Goal: Check status: Check status

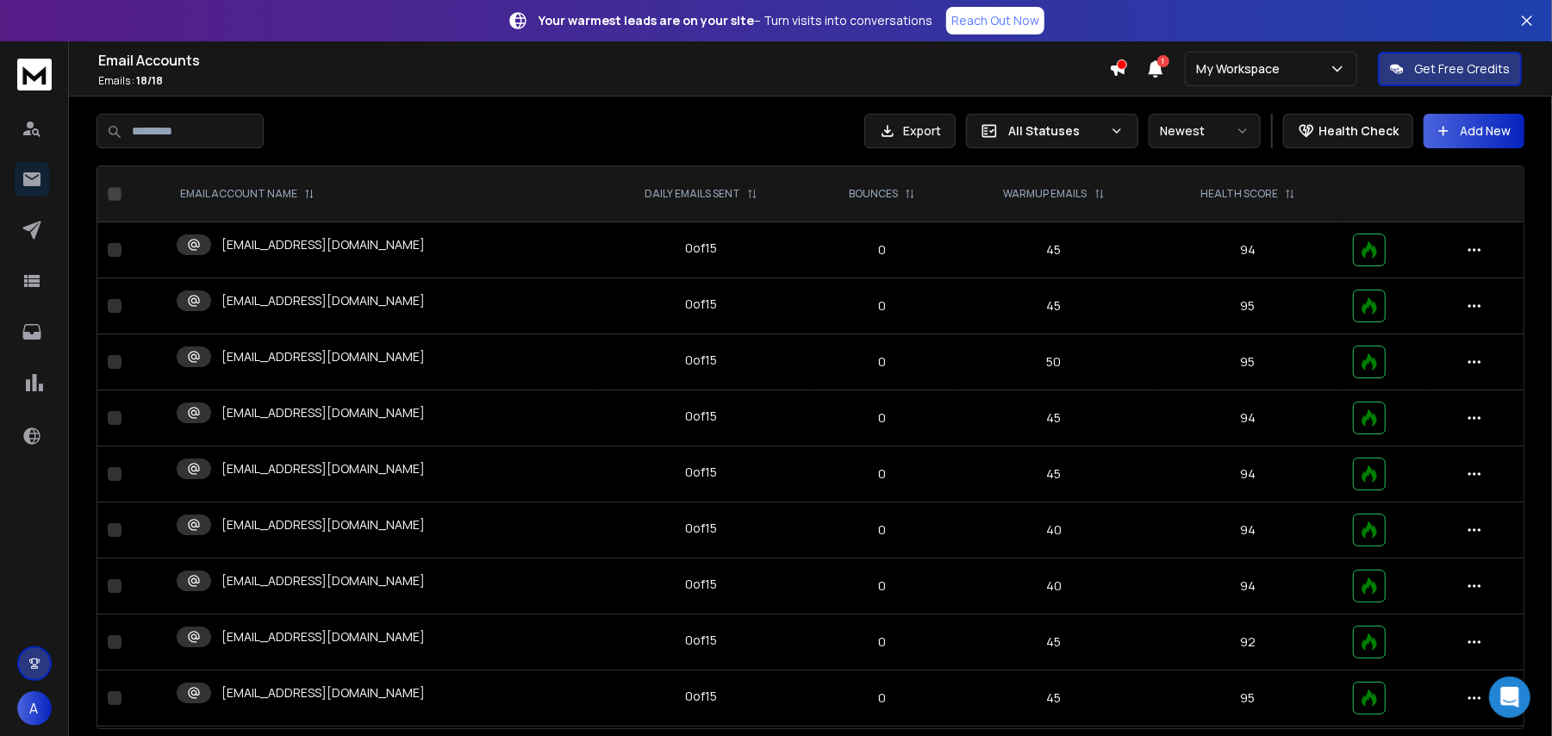
click at [11, 231] on div "A" at bounding box center [34, 391] width 69 height 701
click at [32, 229] on icon at bounding box center [31, 230] width 18 height 18
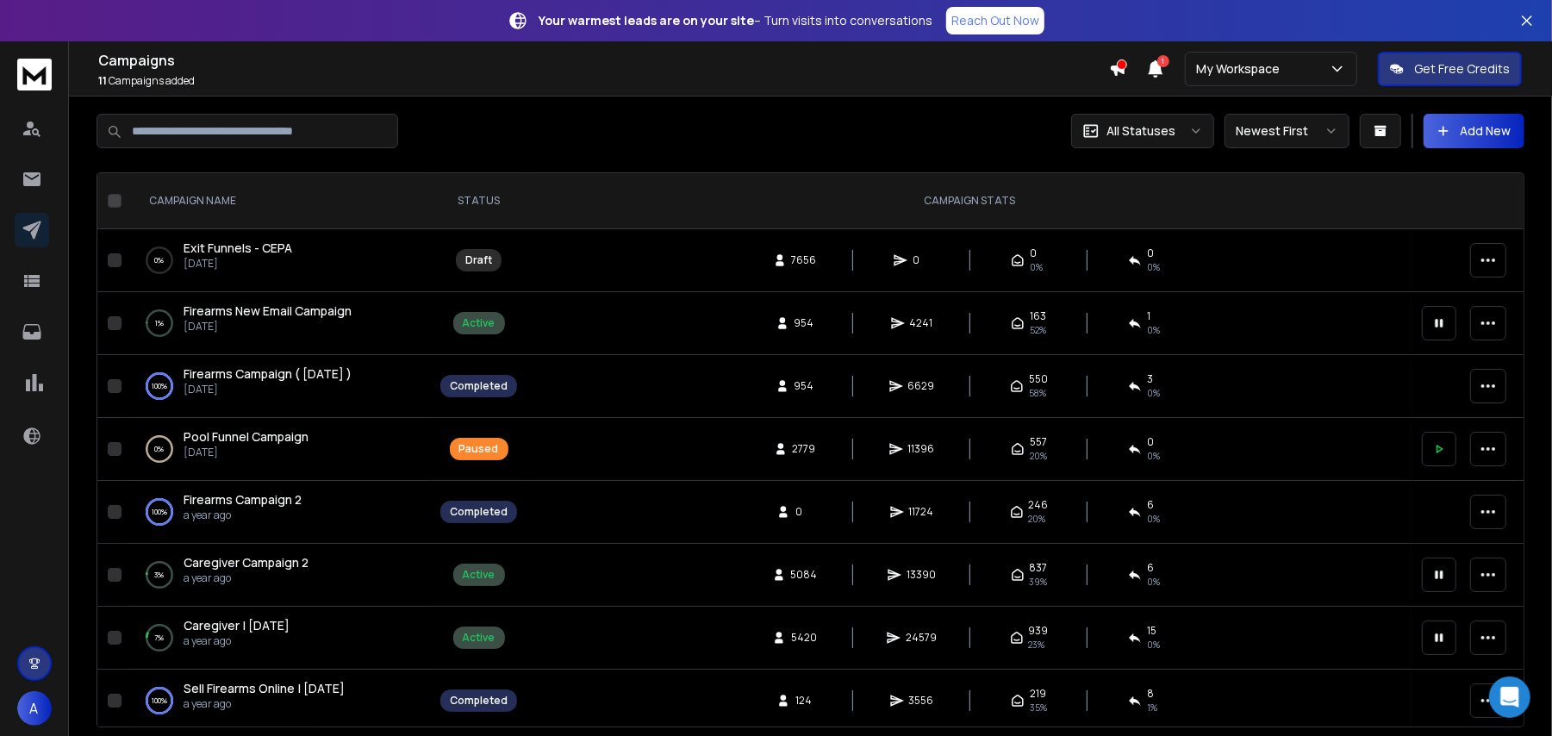
click at [221, 301] on td "1 % Firearms New Email Campaign [DATE]" at bounding box center [279, 323] width 302 height 63
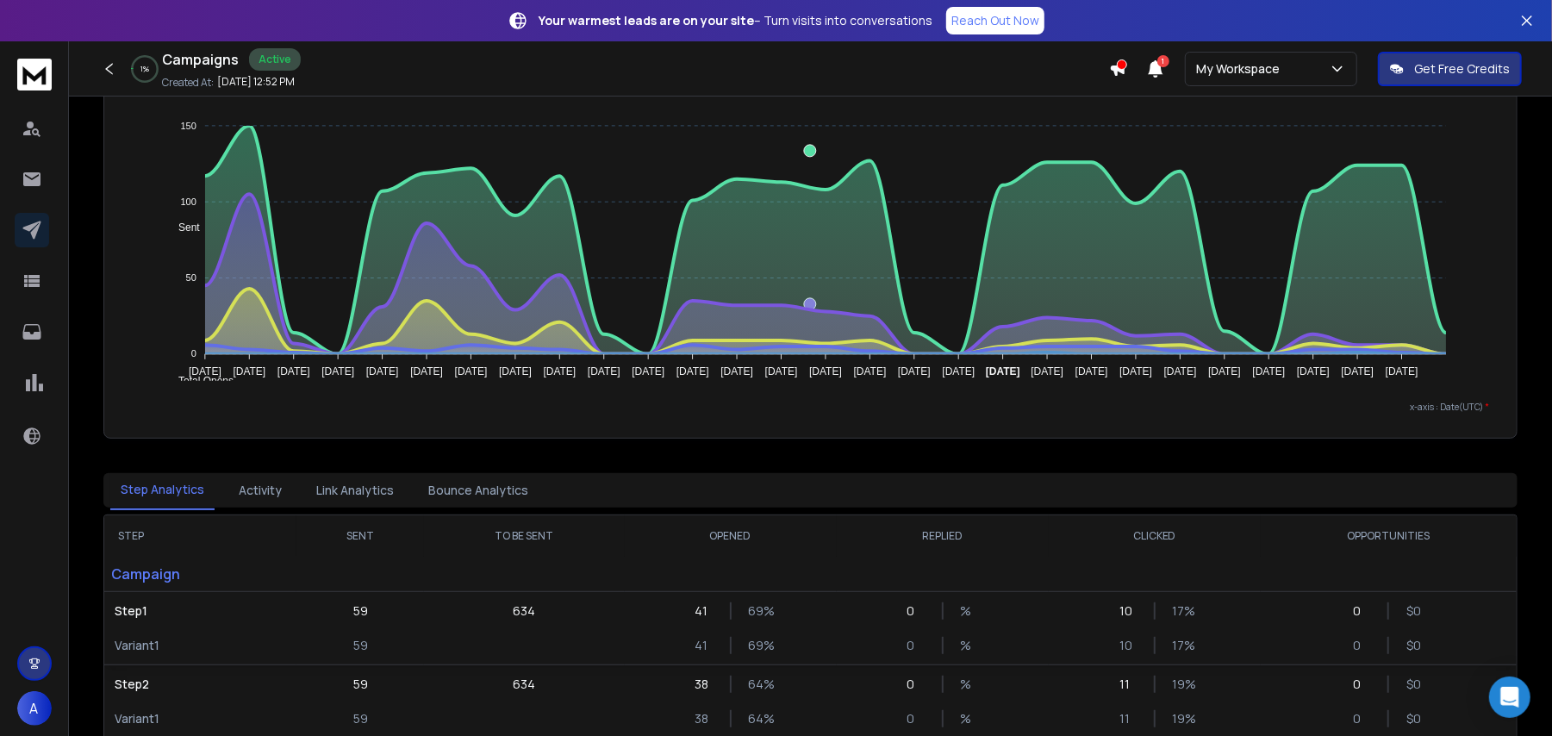
scroll to position [429, 0]
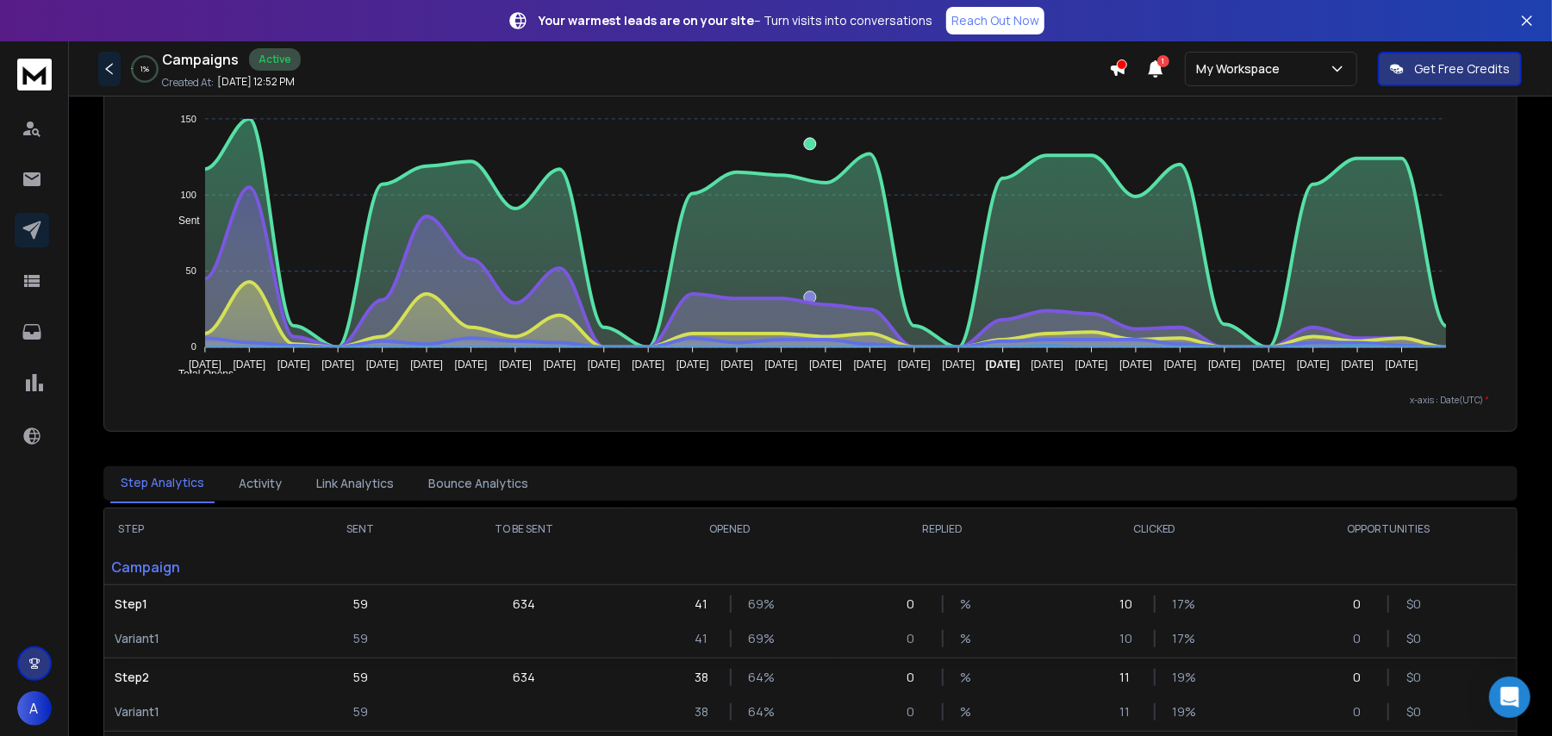
click at [111, 65] on icon at bounding box center [110, 69] width 16 height 16
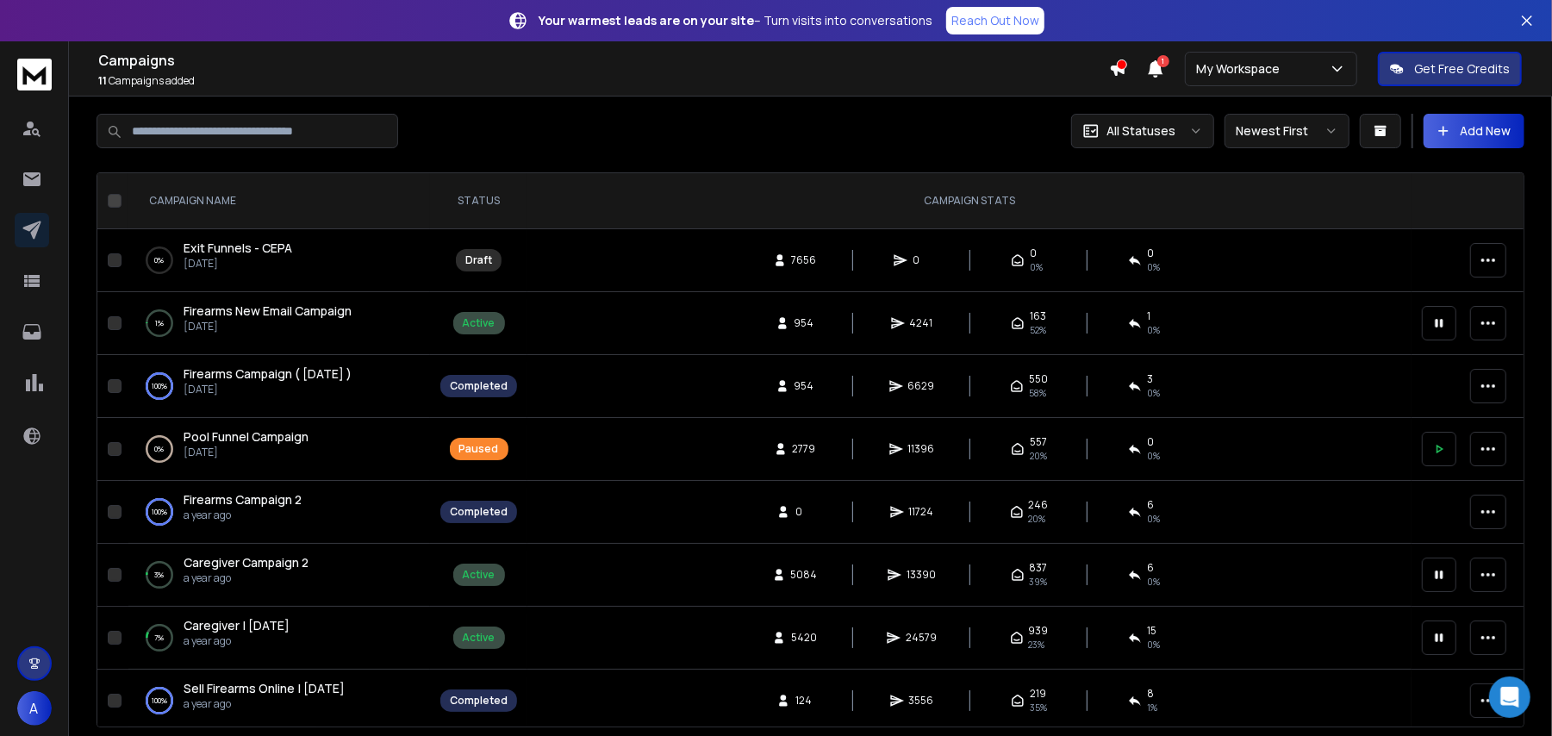
click at [259, 551] on span "Caregiver Campaign 2" at bounding box center [246, 562] width 125 height 16
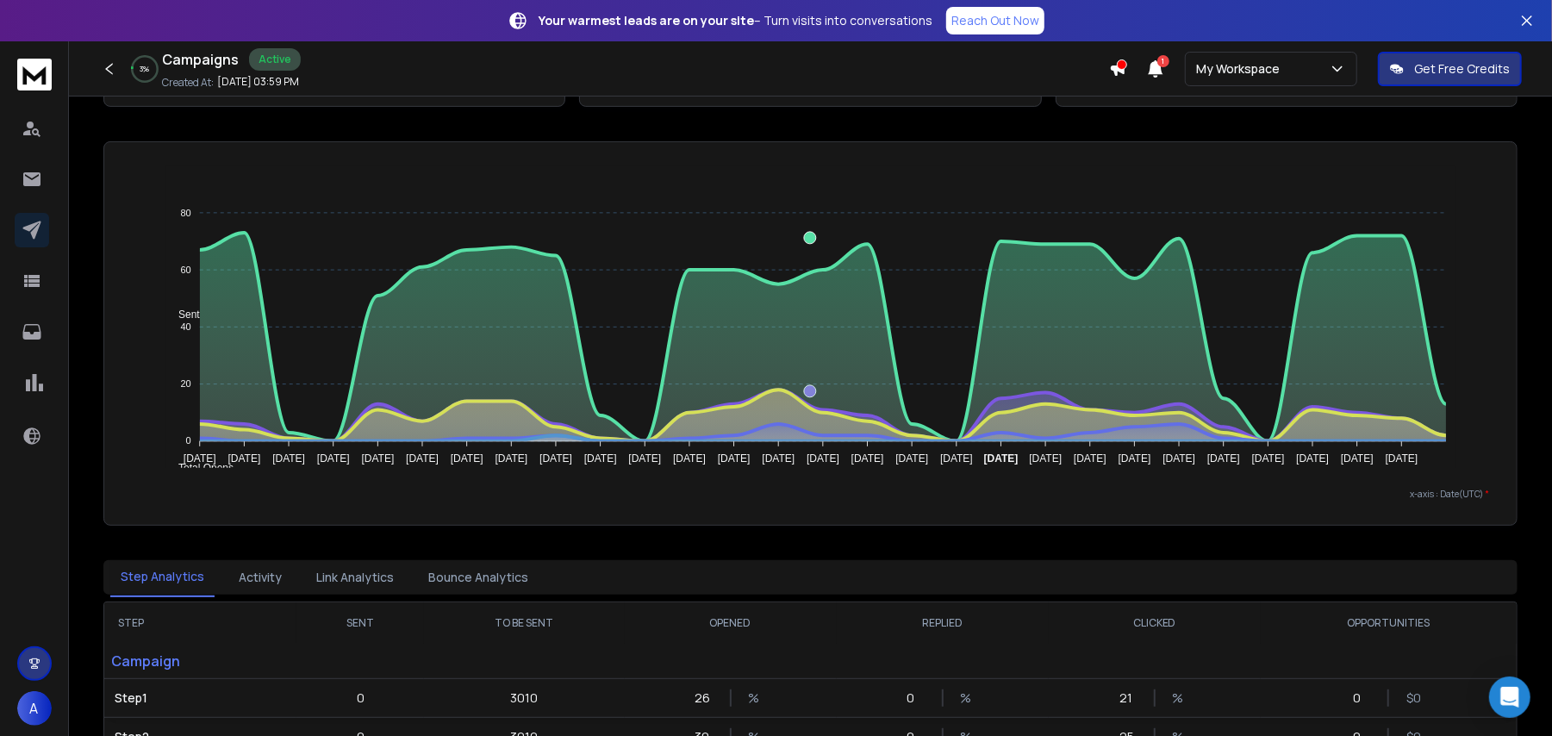
scroll to position [441, 0]
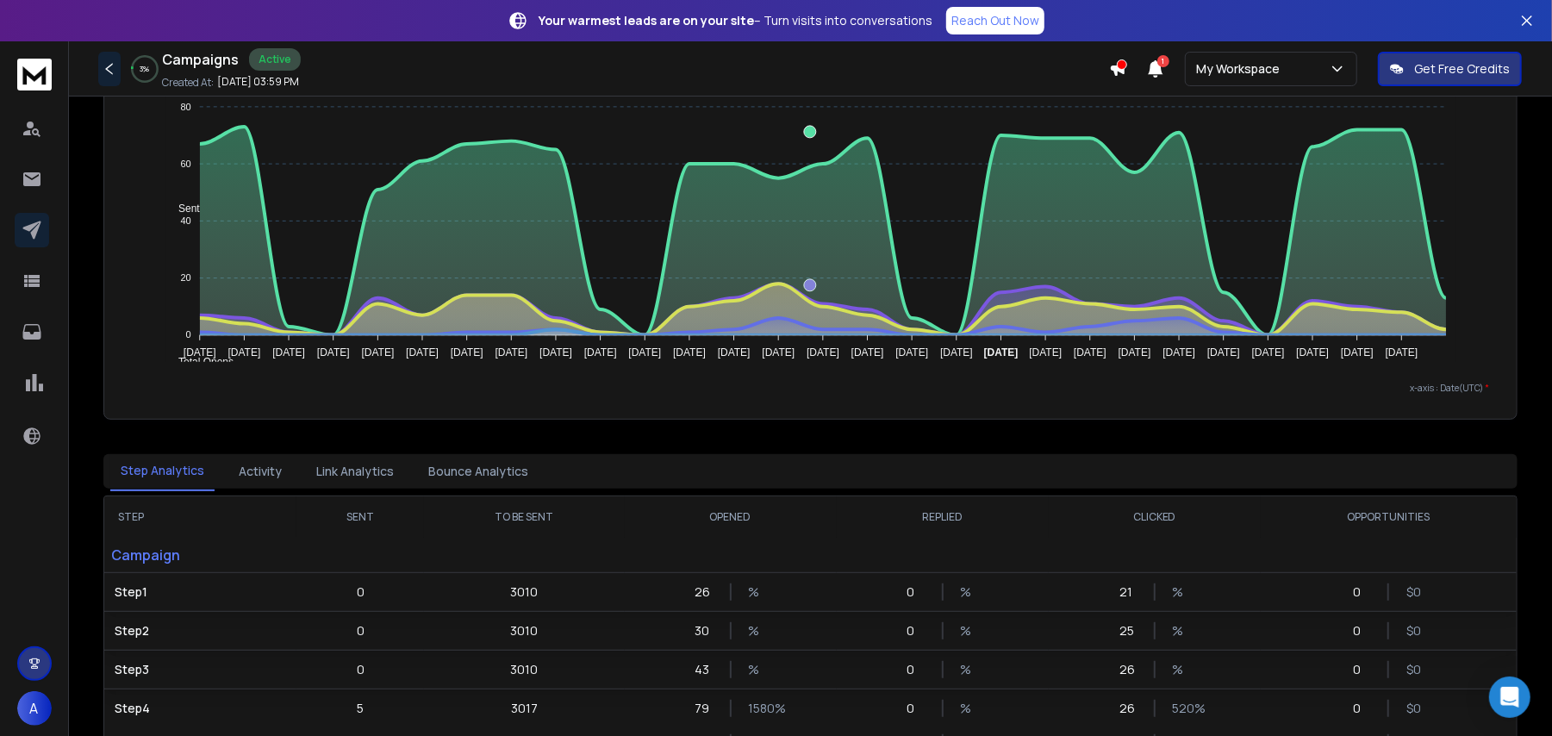
click at [109, 63] on icon at bounding box center [110, 69] width 16 height 16
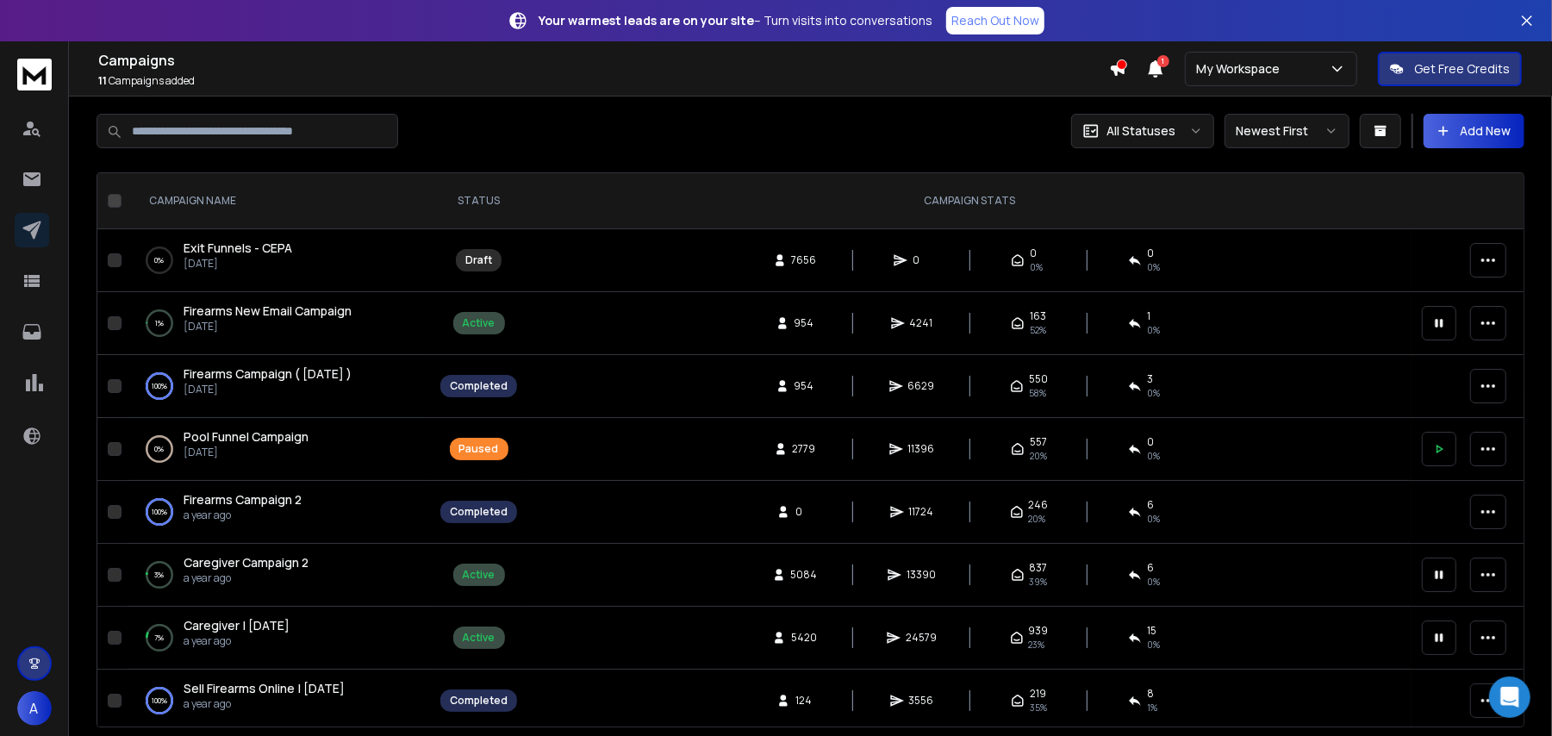
click at [246, 551] on span "Caregiver | [DATE]" at bounding box center [237, 625] width 106 height 16
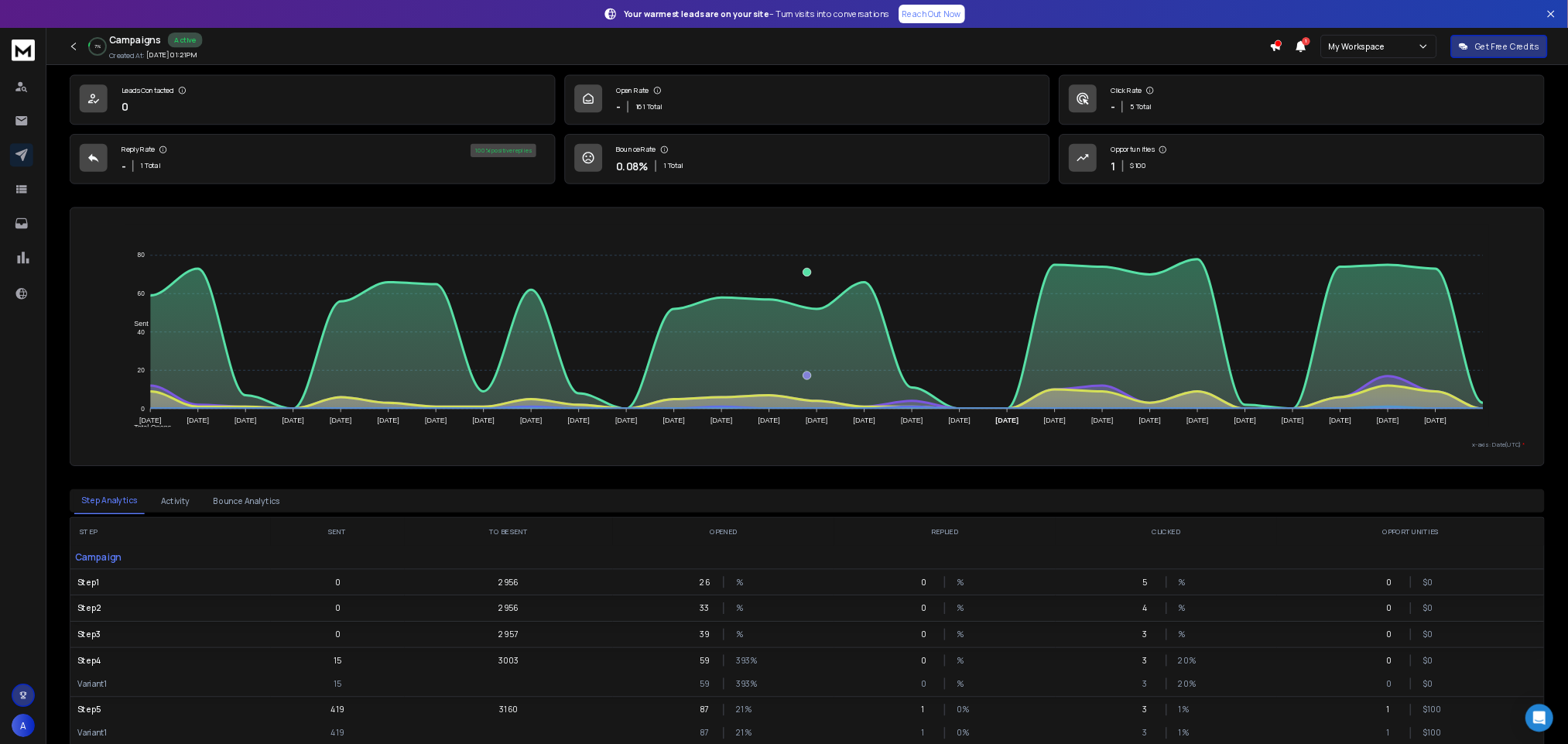
scroll to position [152, 0]
